Goal: Navigation & Orientation: Find specific page/section

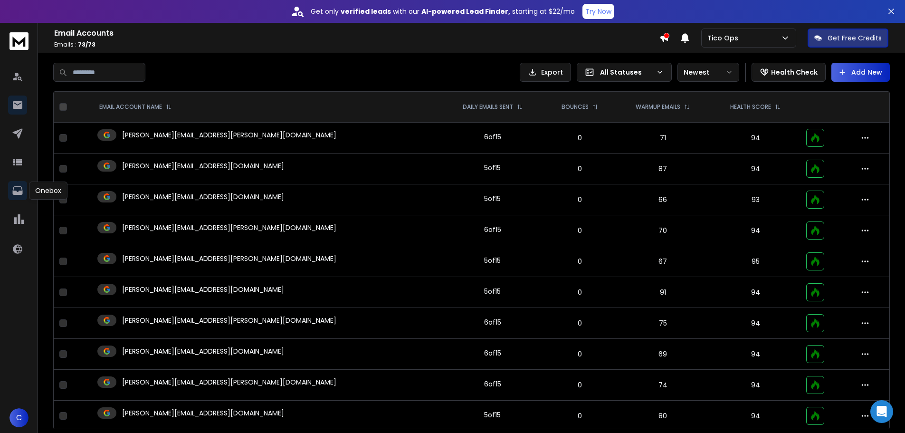
click at [16, 189] on icon at bounding box center [17, 190] width 11 height 11
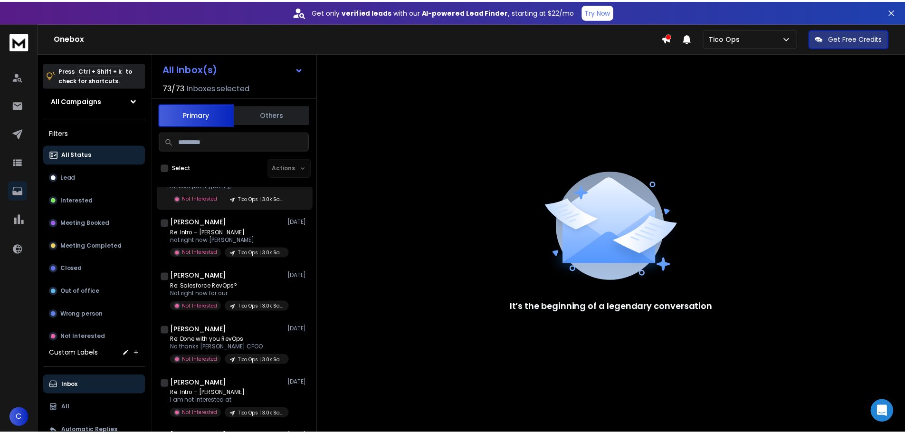
scroll to position [48, 0]
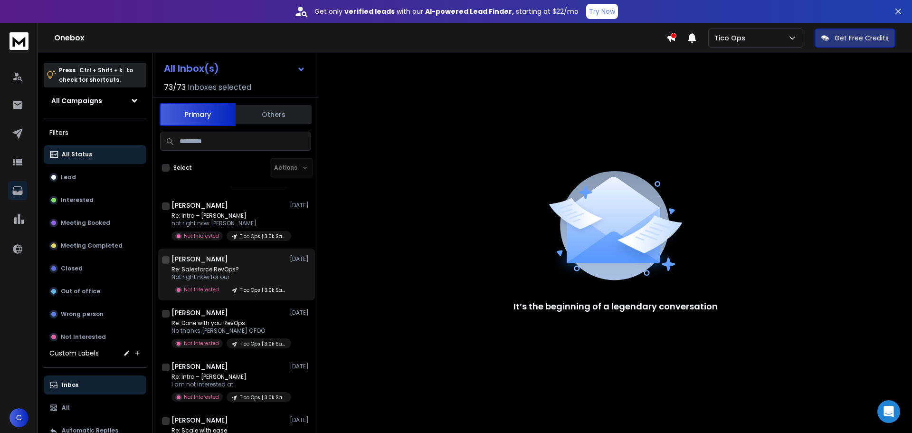
click at [250, 272] on p "Re: Salesforce RevOps?" at bounding box center [229, 270] width 114 height 8
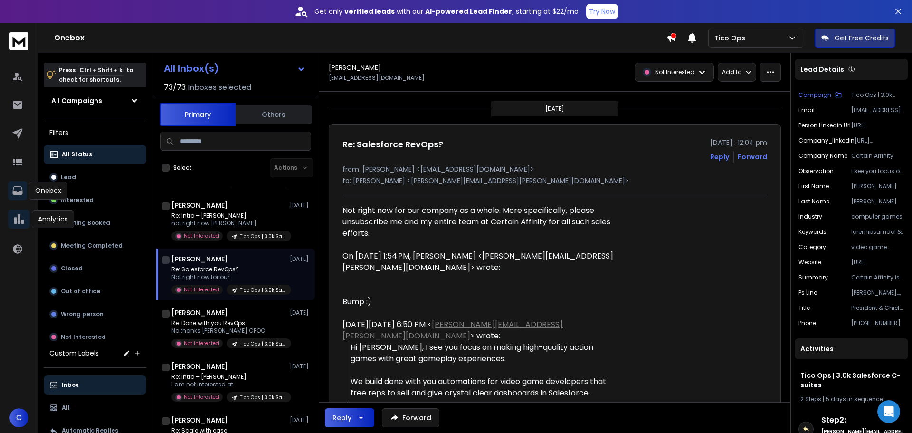
click at [23, 209] on link at bounding box center [19, 219] width 22 height 22
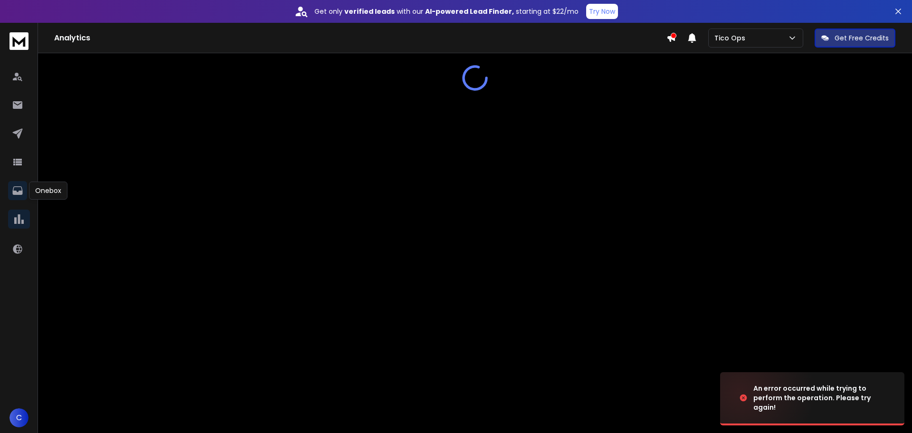
click at [20, 183] on link at bounding box center [17, 190] width 19 height 19
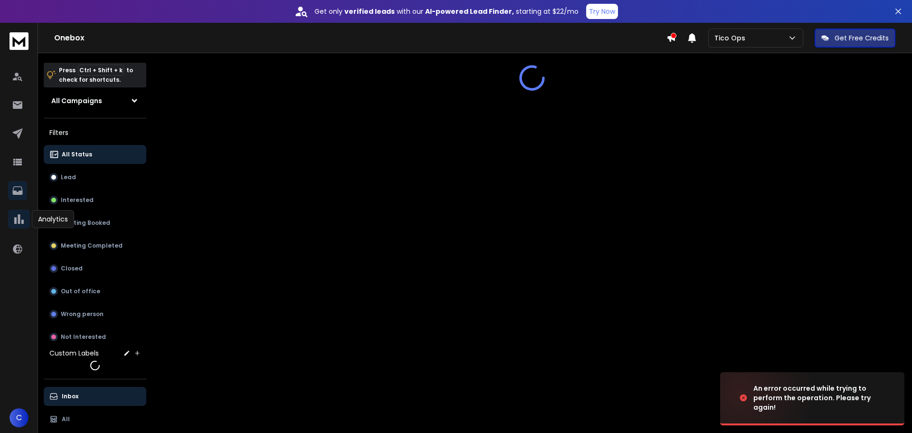
click at [18, 214] on icon at bounding box center [19, 219] width 10 height 10
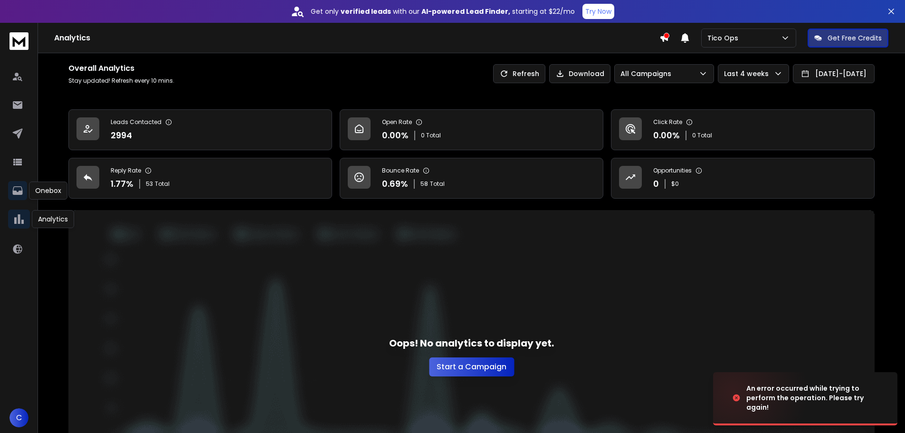
click at [17, 181] on link at bounding box center [17, 190] width 19 height 19
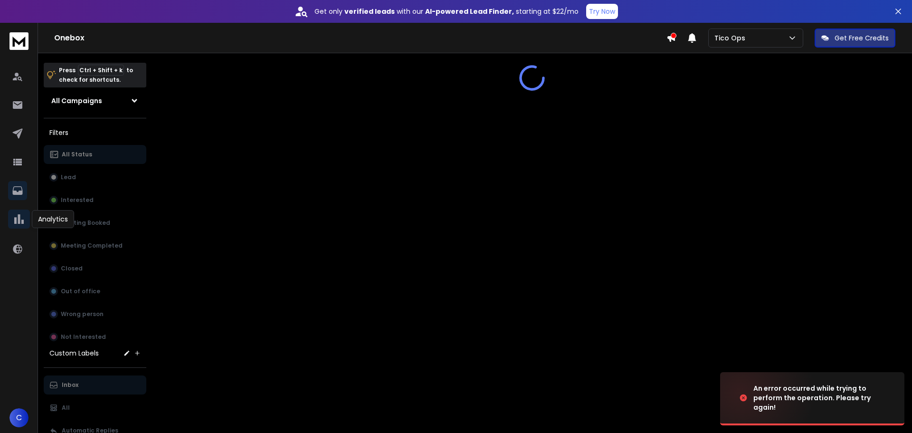
click at [12, 210] on link at bounding box center [19, 219] width 22 height 22
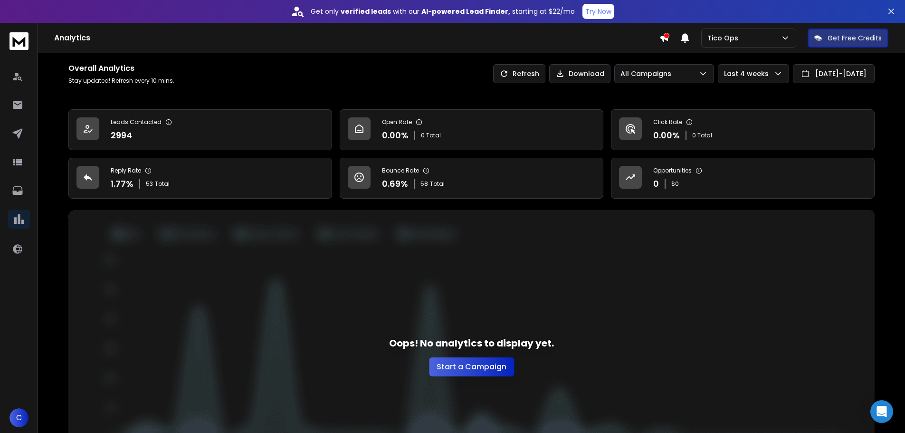
click at [209, 176] on link "Reply Rate 1.77 % 53 Total" at bounding box center [200, 178] width 264 height 41
